Goal: Task Accomplishment & Management: Manage account settings

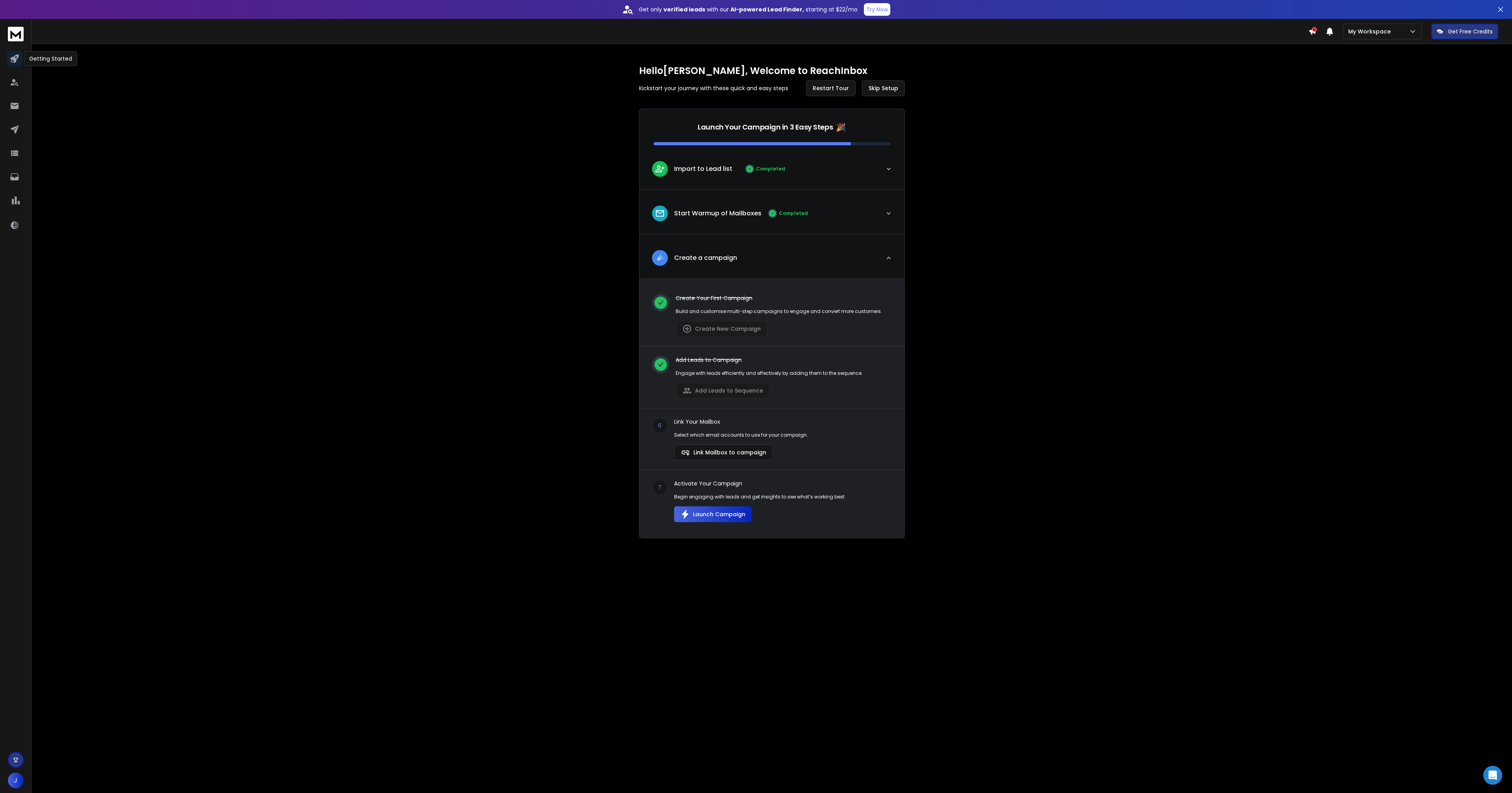
click at [19, 59] on link at bounding box center [14, 59] width 16 height 16
click at [15, 106] on icon at bounding box center [14, 106] width 10 height 10
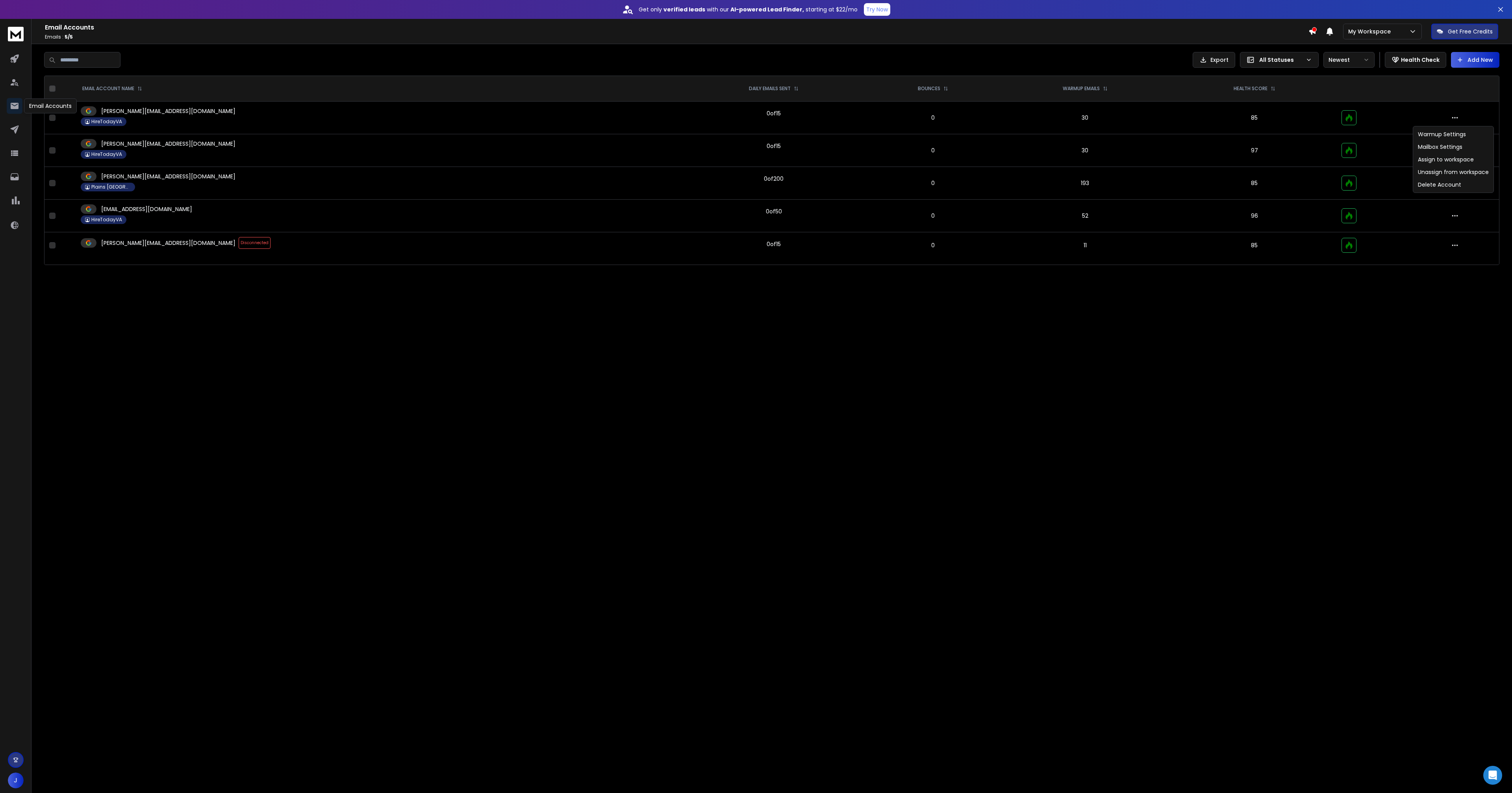
click at [1452, 118] on icon at bounding box center [1455, 117] width 6 height 1
click at [1441, 146] on div "Mailbox Settings" at bounding box center [1453, 147] width 77 height 13
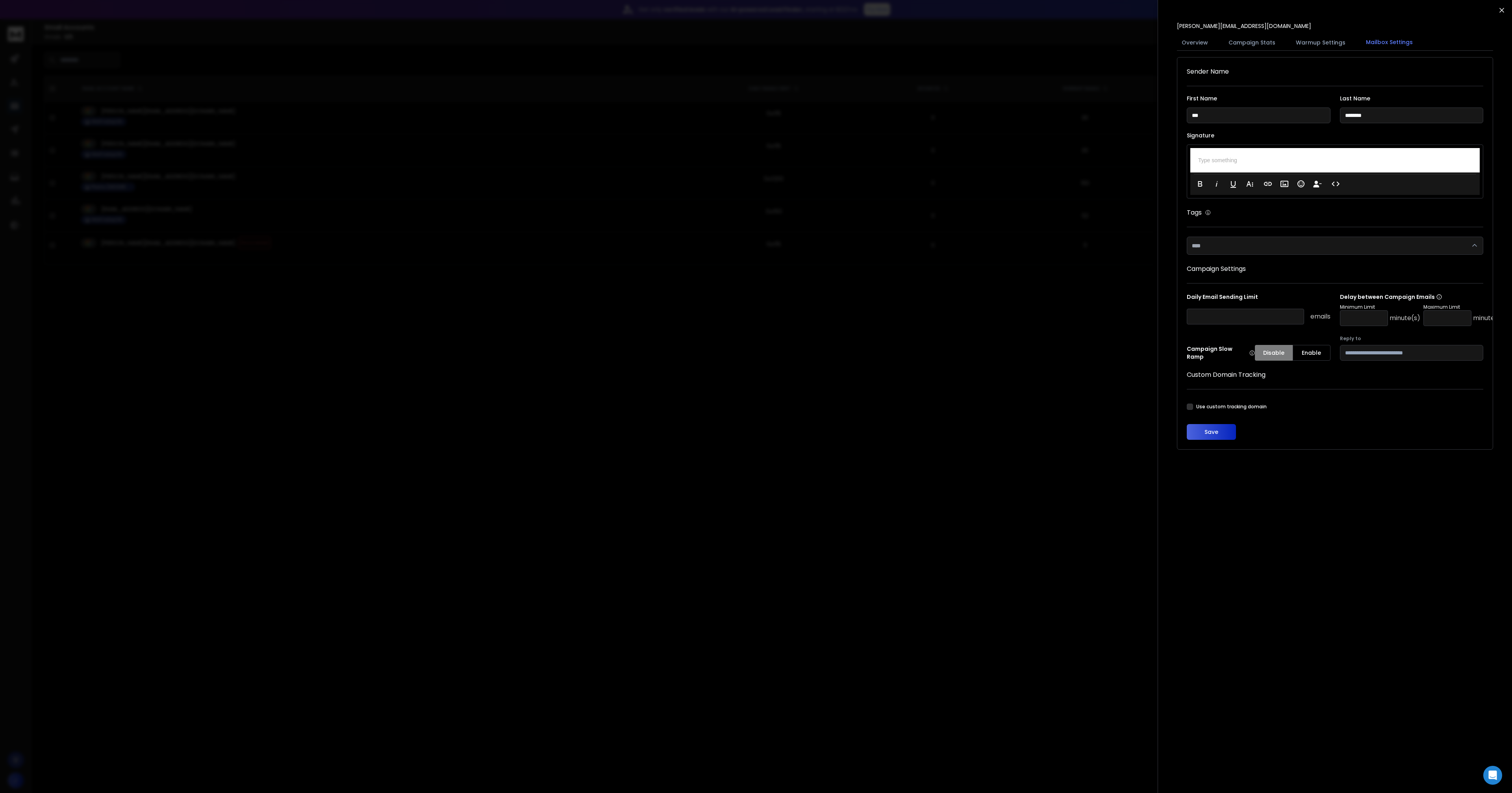
click at [1498, 11] on icon "button" at bounding box center [1502, 10] width 8 height 8
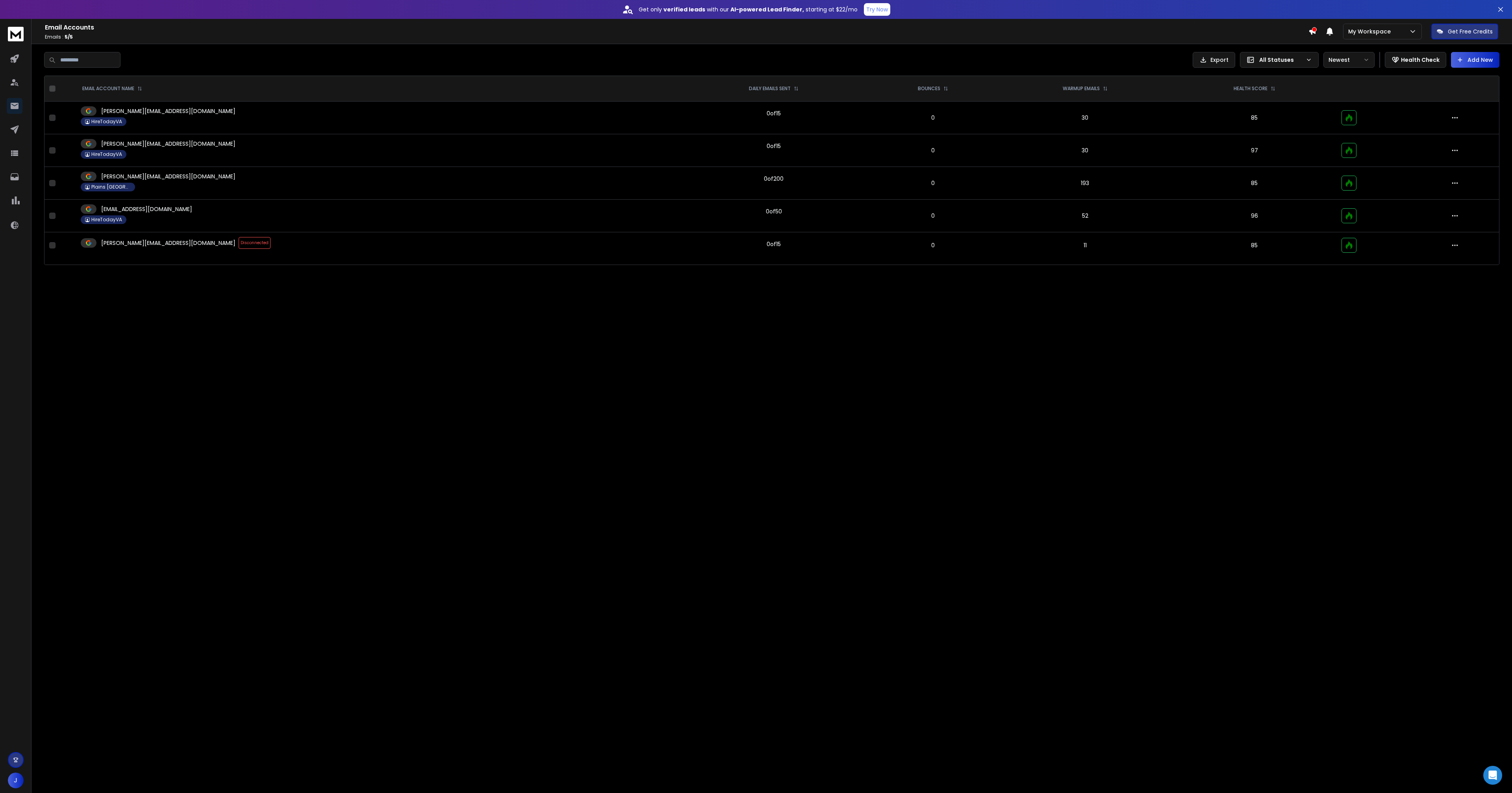
click at [1451, 246] on icon at bounding box center [1455, 245] width 7 height 7
click at [1449, 225] on td at bounding box center [1455, 216] width 88 height 33
click at [1451, 216] on icon at bounding box center [1455, 216] width 7 height 7
click at [1452, 183] on icon at bounding box center [1455, 182] width 6 height 1
click at [144, 176] on p "[PERSON_NAME][EMAIL_ADDRESS][DOMAIN_NAME]" at bounding box center [168, 177] width 135 height 8
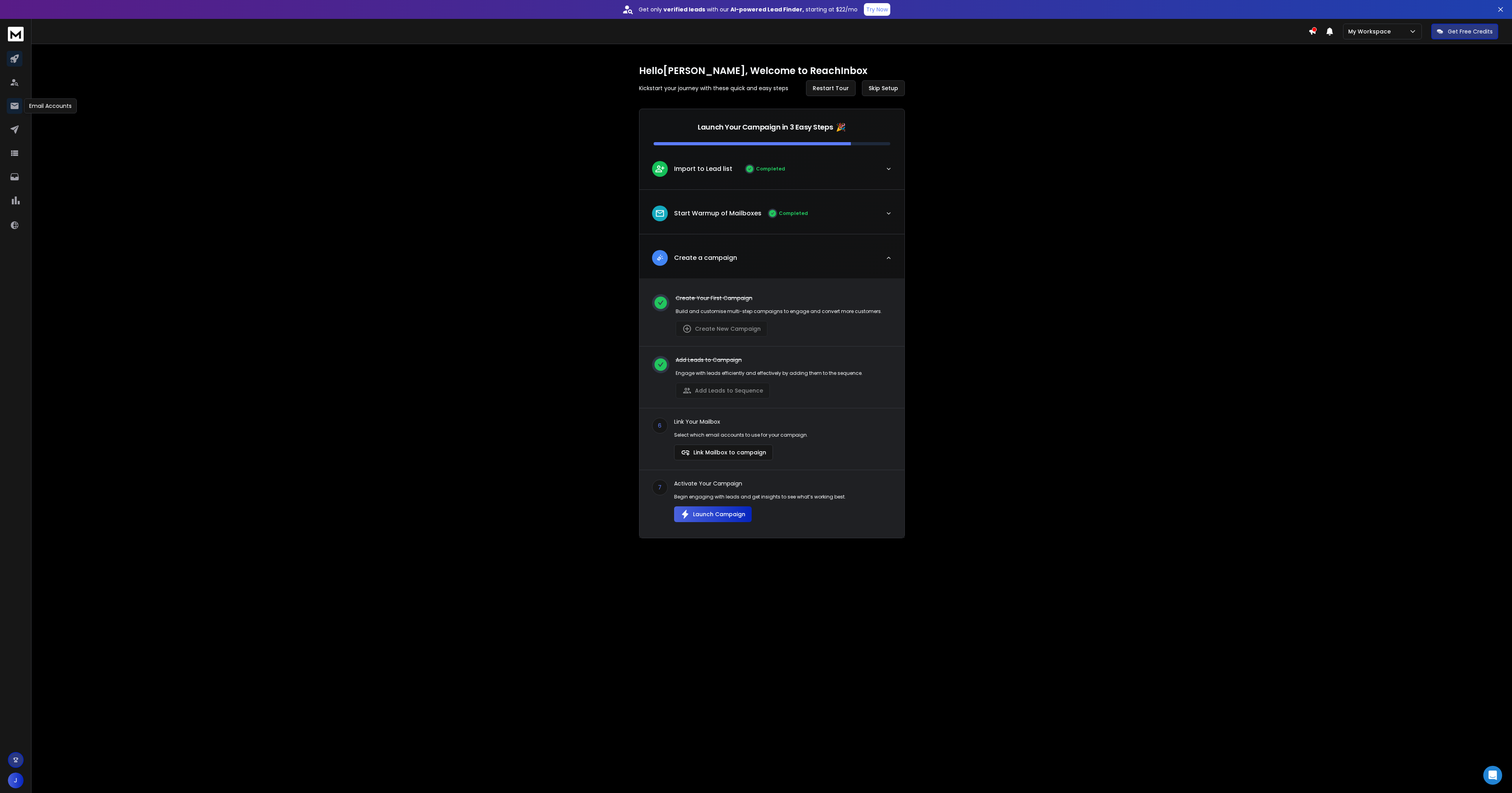
click at [14, 106] on icon at bounding box center [14, 106] width 10 height 10
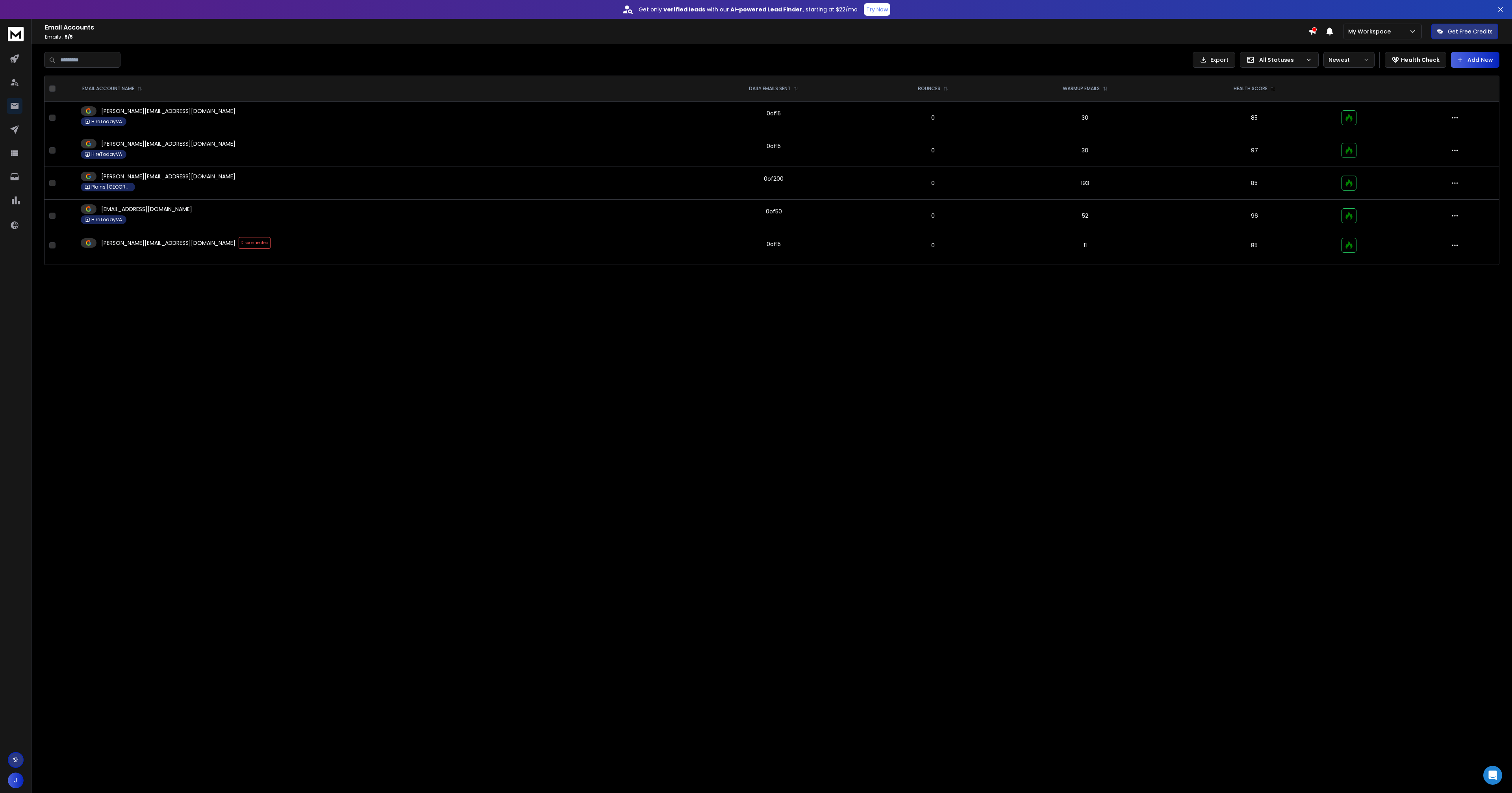
click at [143, 112] on p "[PERSON_NAME][EMAIL_ADDRESS][DOMAIN_NAME]" at bounding box center [168, 111] width 135 height 8
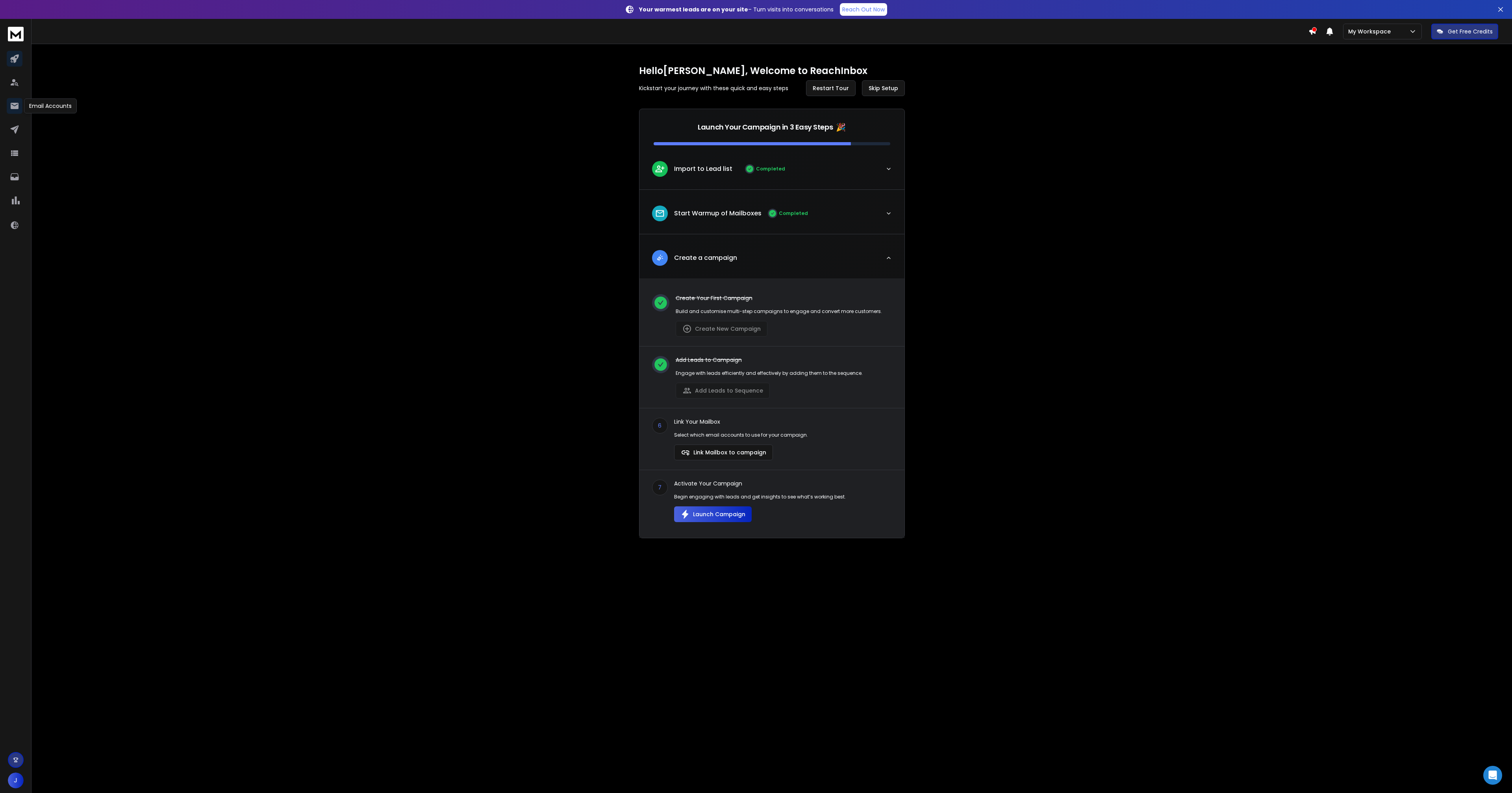
click at [16, 107] on icon at bounding box center [14, 106] width 8 height 6
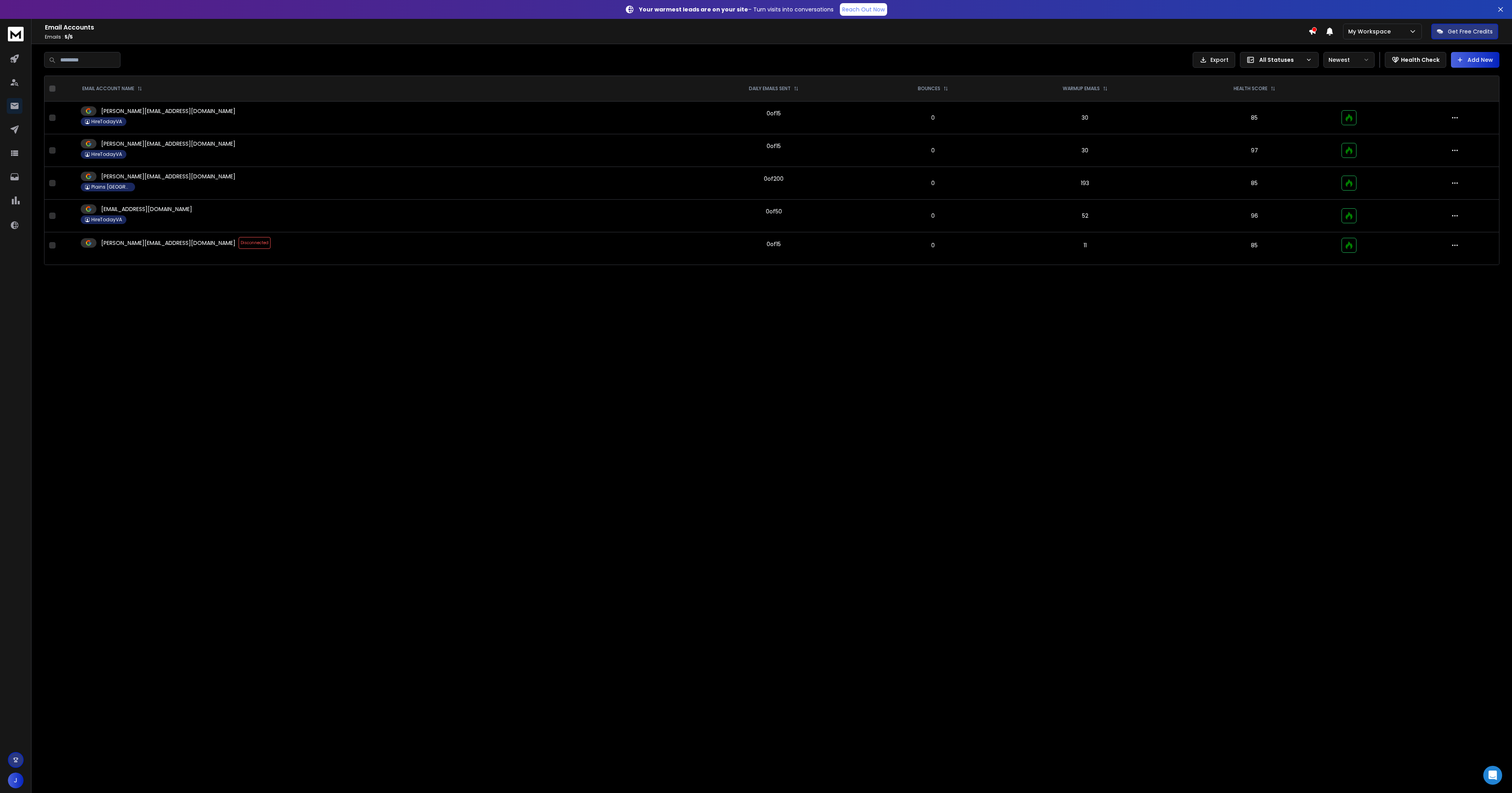
click at [137, 144] on p "[PERSON_NAME][EMAIL_ADDRESS][DOMAIN_NAME]" at bounding box center [168, 144] width 135 height 8
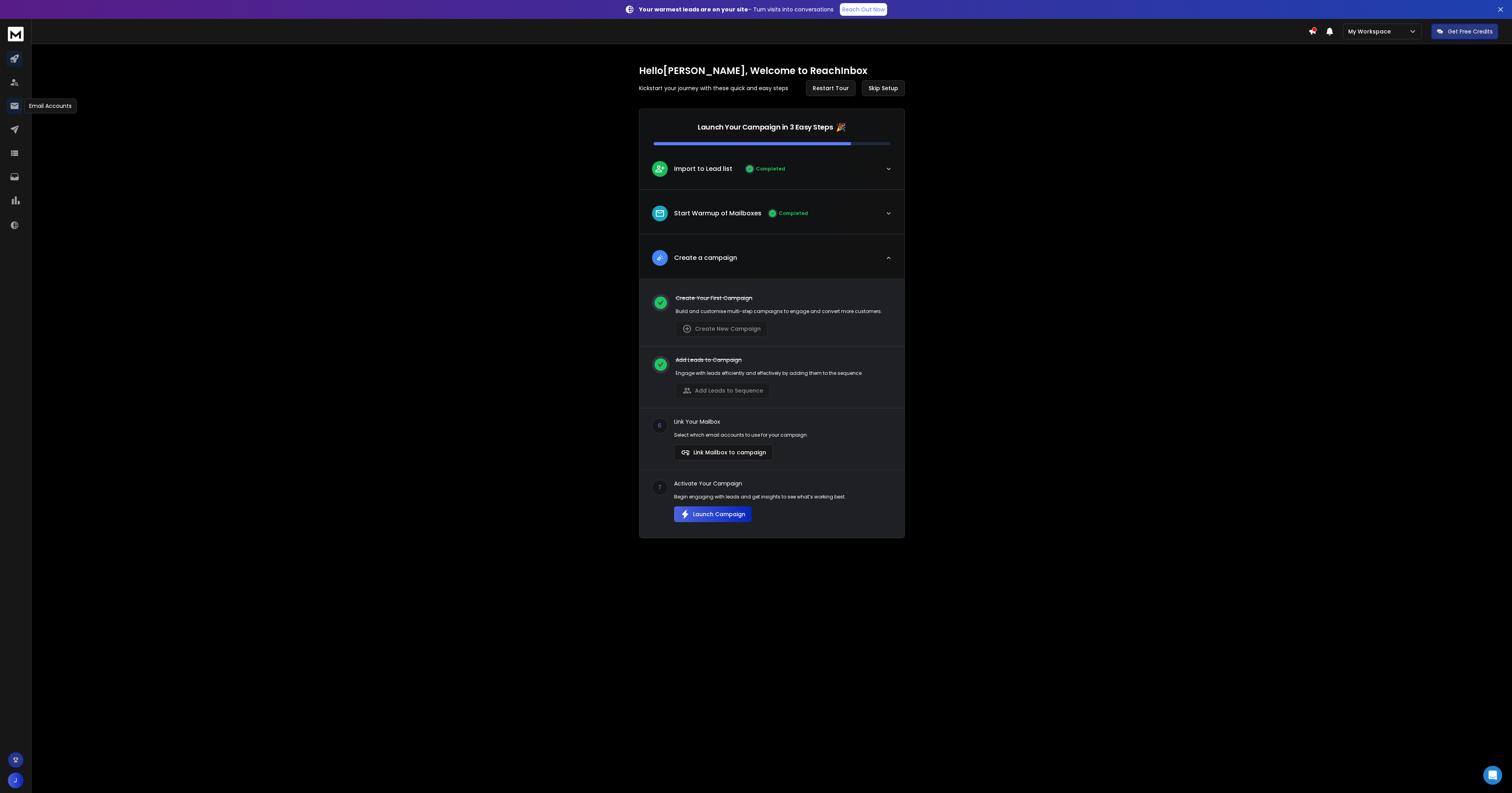
click at [14, 105] on icon at bounding box center [14, 106] width 8 height 6
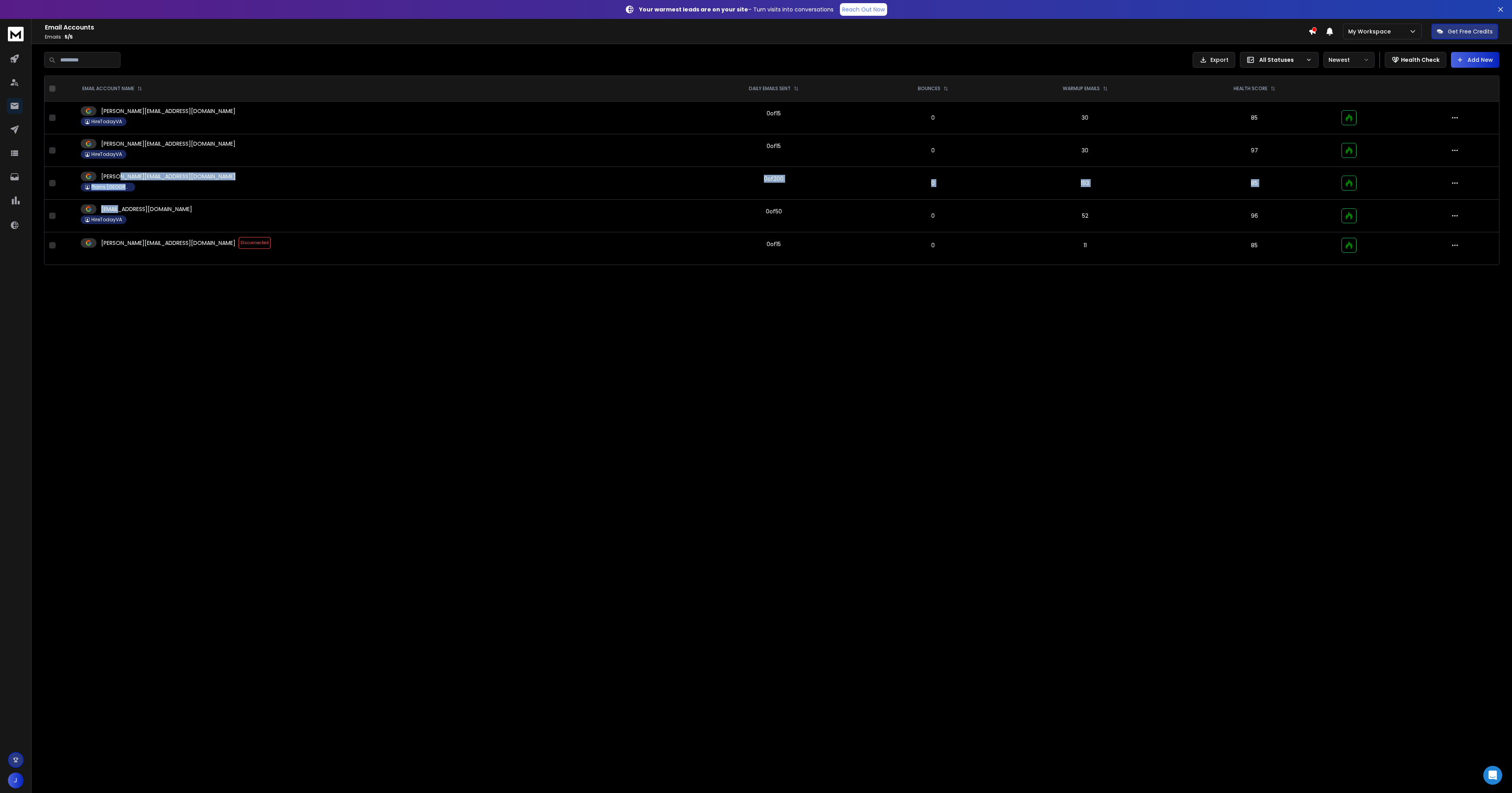
drag, startPoint x: 115, startPoint y: 177, endPoint x: 121, endPoint y: 207, distance: 30.6
click at [121, 207] on tbody "[PERSON_NAME][EMAIL_ADDRESS][DOMAIN_NAME] HireTodayVA 0 of 15 0 30 85 [PERSON_N…" at bounding box center [772, 180] width 1455 height 157
click at [123, 211] on p "[EMAIL_ADDRESS][DOMAIN_NAME]" at bounding box center [147, 209] width 91 height 8
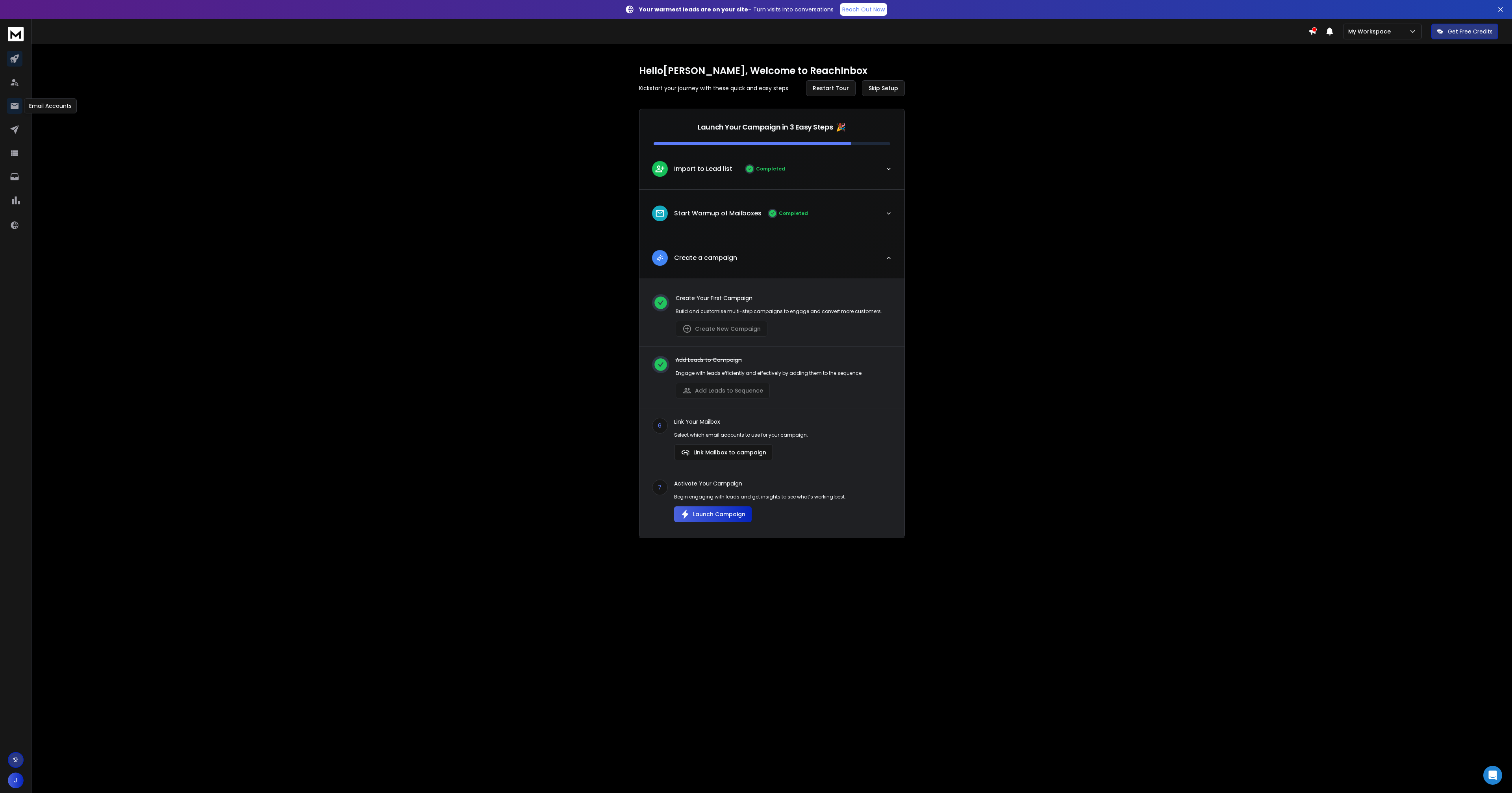
click at [15, 106] on icon at bounding box center [14, 106] width 8 height 6
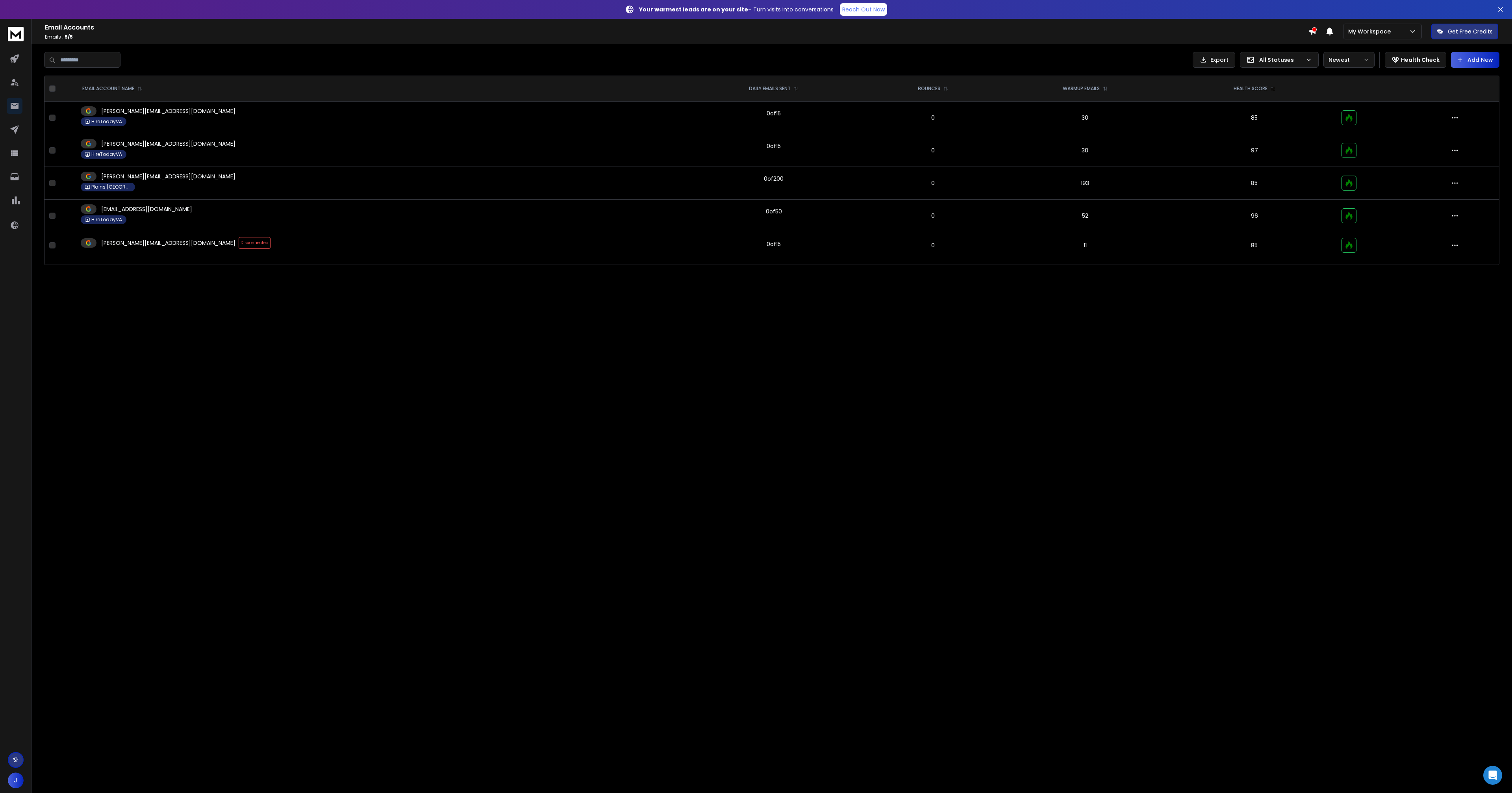
click at [119, 244] on p "[PERSON_NAME][EMAIL_ADDRESS][DOMAIN_NAME]" at bounding box center [168, 243] width 135 height 8
